Goal: Task Accomplishment & Management: Manage account settings

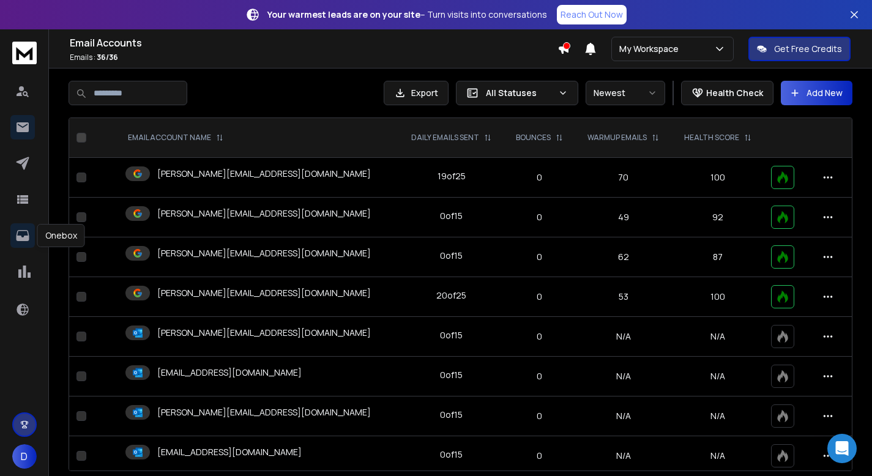
click at [24, 236] on icon at bounding box center [22, 235] width 13 height 11
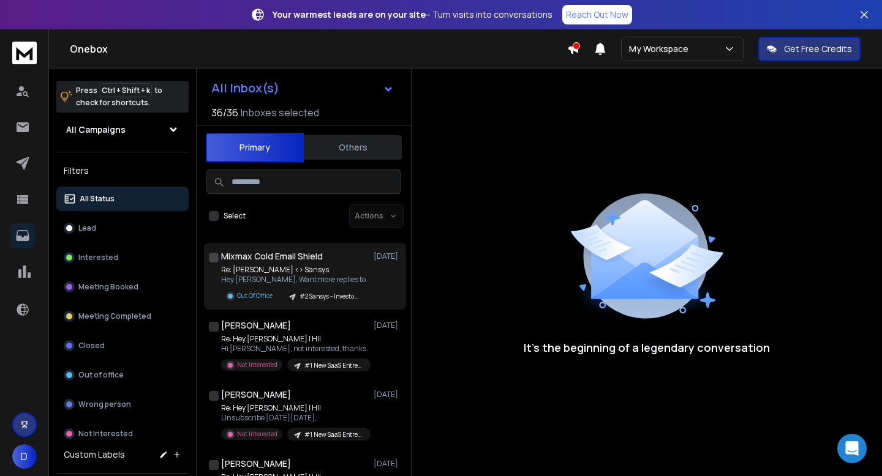
click at [283, 277] on p "Hey [PERSON_NAME], Want more replies to" at bounding box center [293, 280] width 144 height 10
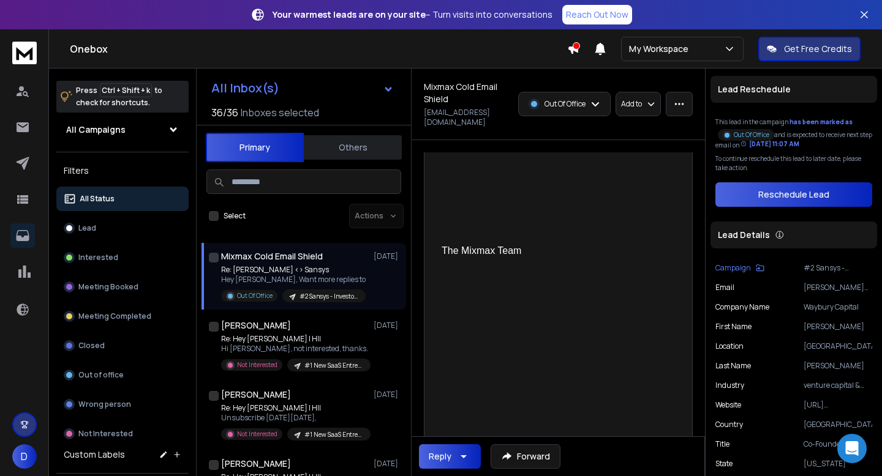
scroll to position [665, 0]
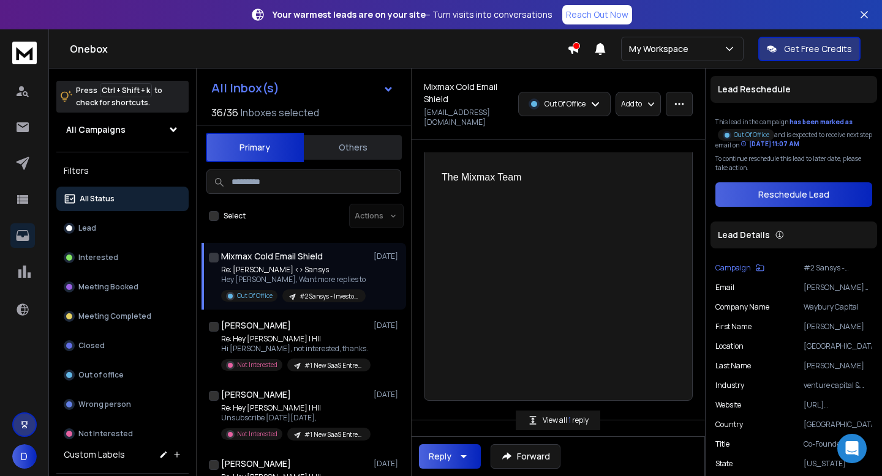
click at [553, 416] on p "View all 1 reply" at bounding box center [565, 421] width 46 height 10
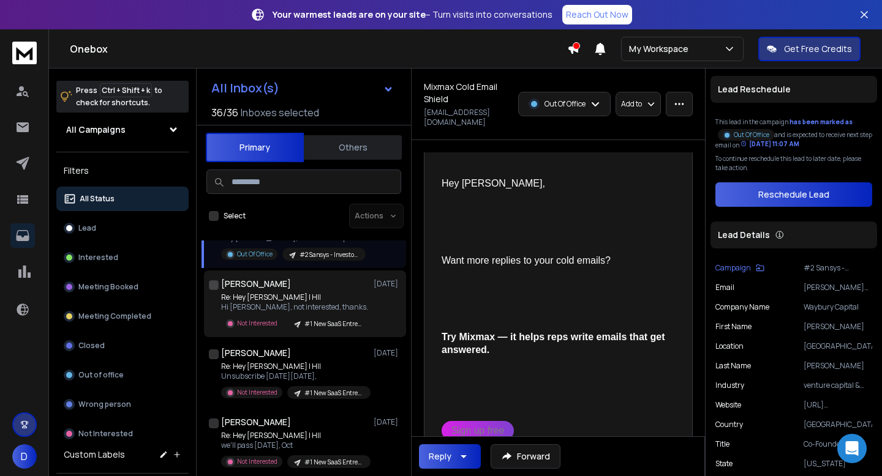
scroll to position [54, 0]
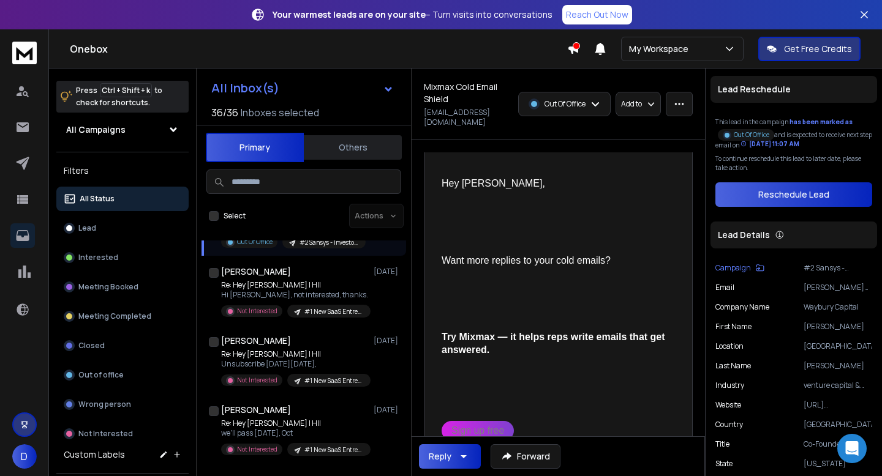
click at [624, 383] on div at bounding box center [552, 389] width 223 height 13
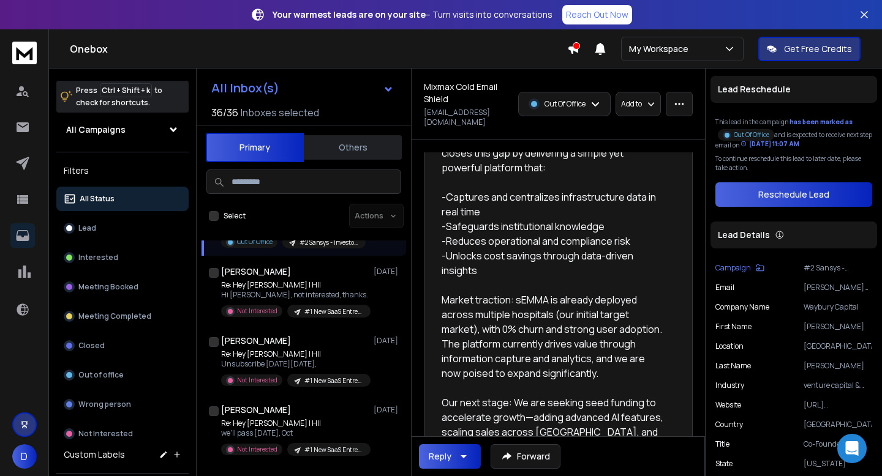
scroll to position [1390, 0]
